Goal: Navigation & Orientation: Find specific page/section

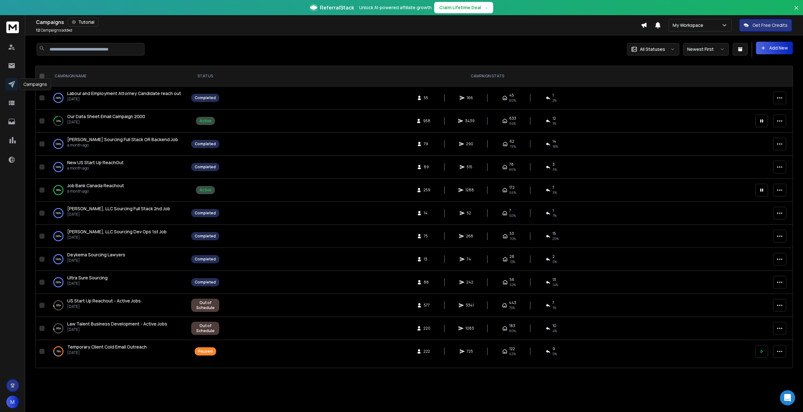
scroll to position [48, 0]
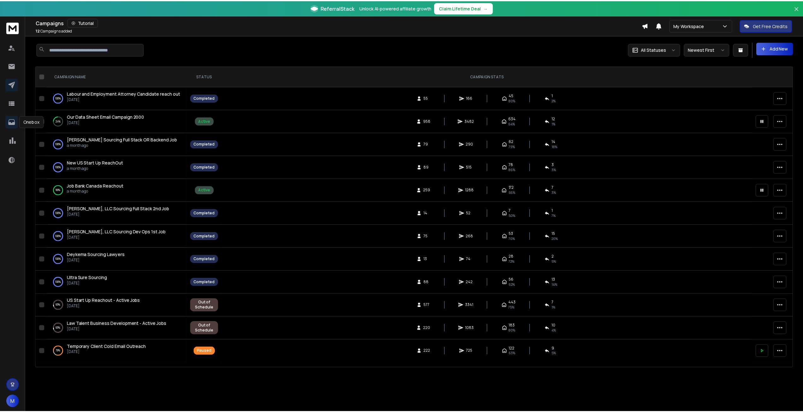
scroll to position [48, 0]
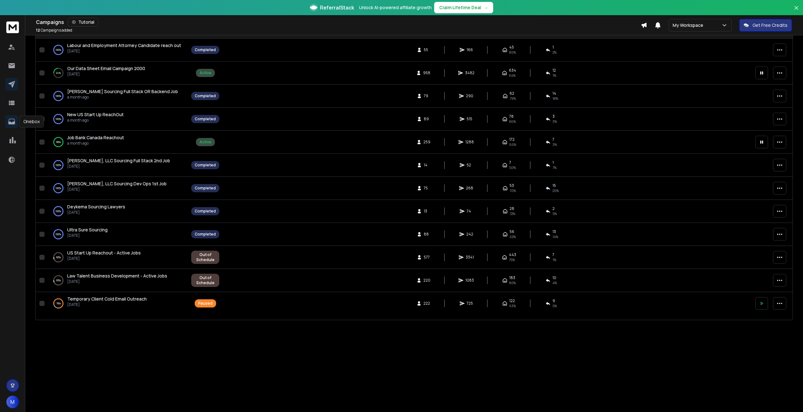
click at [9, 124] on icon at bounding box center [11, 122] width 7 height 6
click at [12, 126] on link at bounding box center [11, 121] width 13 height 13
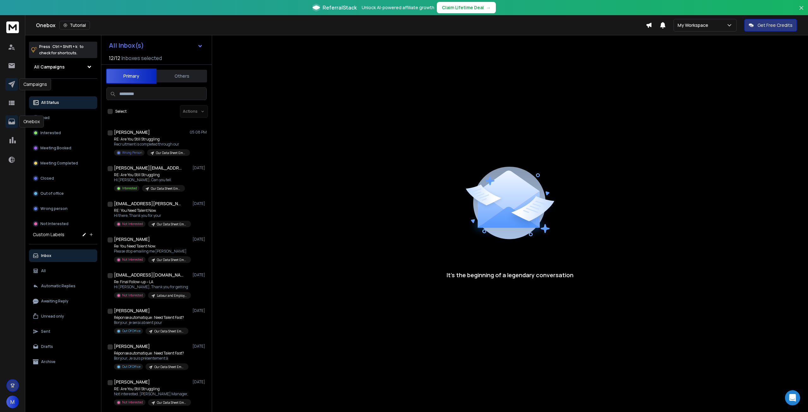
click at [8, 81] on icon at bounding box center [12, 84] width 8 height 8
